Goal: Task Accomplishment & Management: Manage account settings

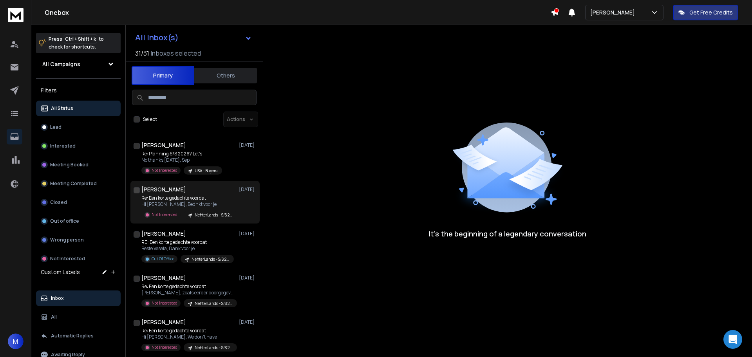
click at [171, 198] on p "Re: Een korte gedachte voordat" at bounding box center [188, 198] width 94 height 6
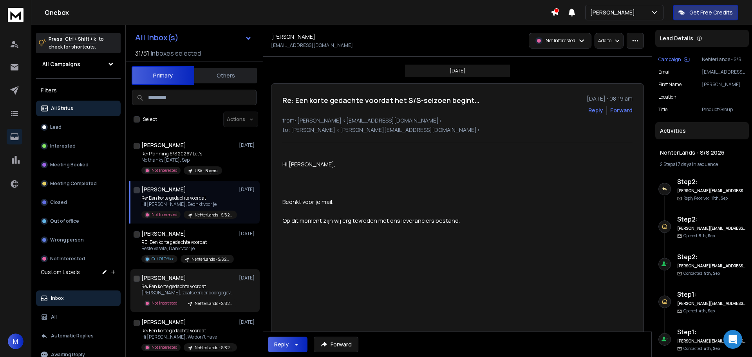
click at [157, 294] on p "[PERSON_NAME], zoals eerder doorgegeven" at bounding box center [188, 293] width 94 height 6
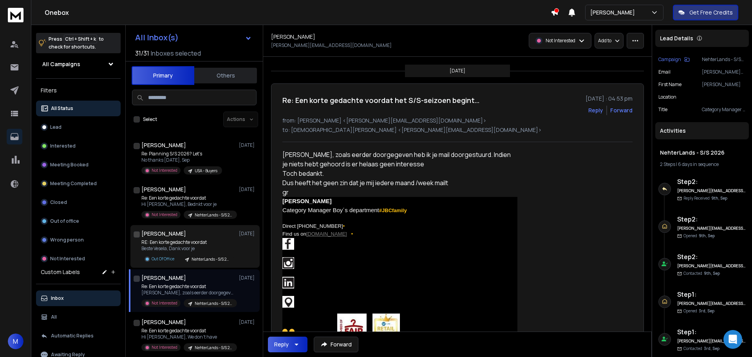
click at [174, 241] on p "RE: Een korte gedachte voordat" at bounding box center [187, 242] width 92 height 6
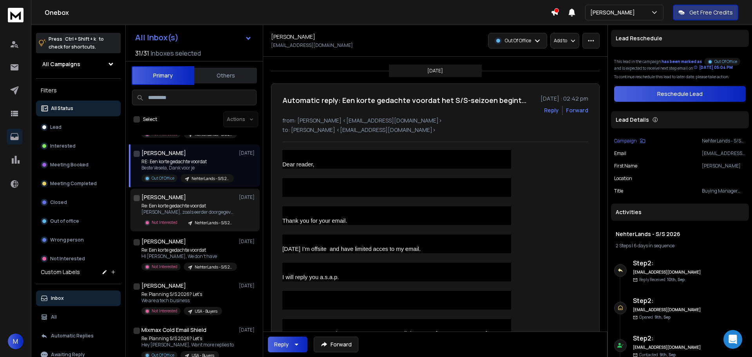
scroll to position [81, 0]
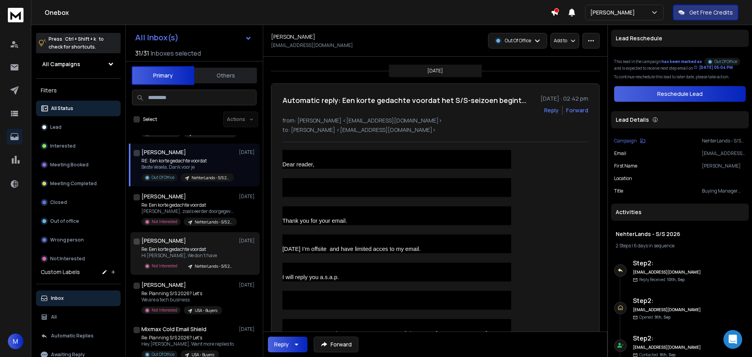
click at [179, 243] on div "yassine falfoul [DATE]" at bounding box center [198, 241] width 115 height 8
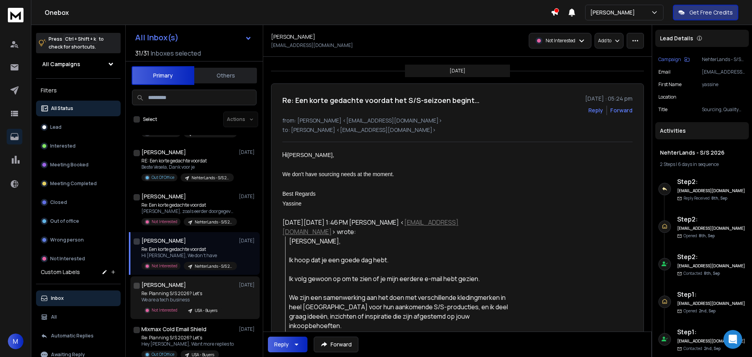
click at [175, 294] on p "Re: Planning S/S 2026? Let’s" at bounding box center [181, 293] width 81 height 6
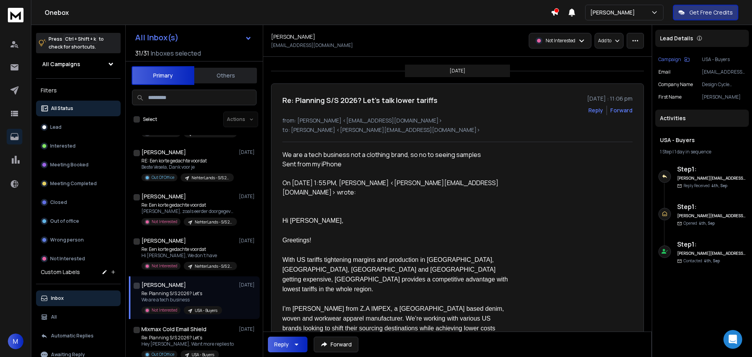
click at [135, 285] on button "button" at bounding box center [136, 286] width 6 height 6
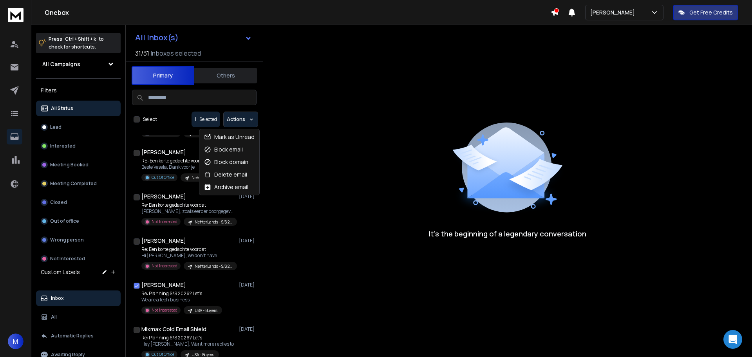
click at [247, 119] on button "Actions" at bounding box center [240, 120] width 35 height 16
click at [229, 175] on div "Delete email" at bounding box center [225, 175] width 43 height 8
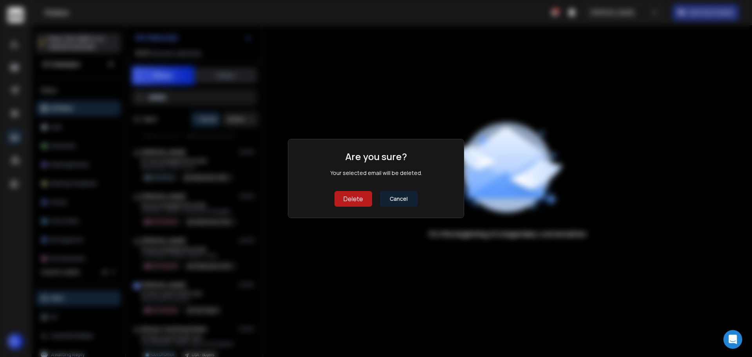
click at [359, 202] on button "Delete" at bounding box center [353, 199] width 38 height 16
